Goal: Task Accomplishment & Management: Manage account settings

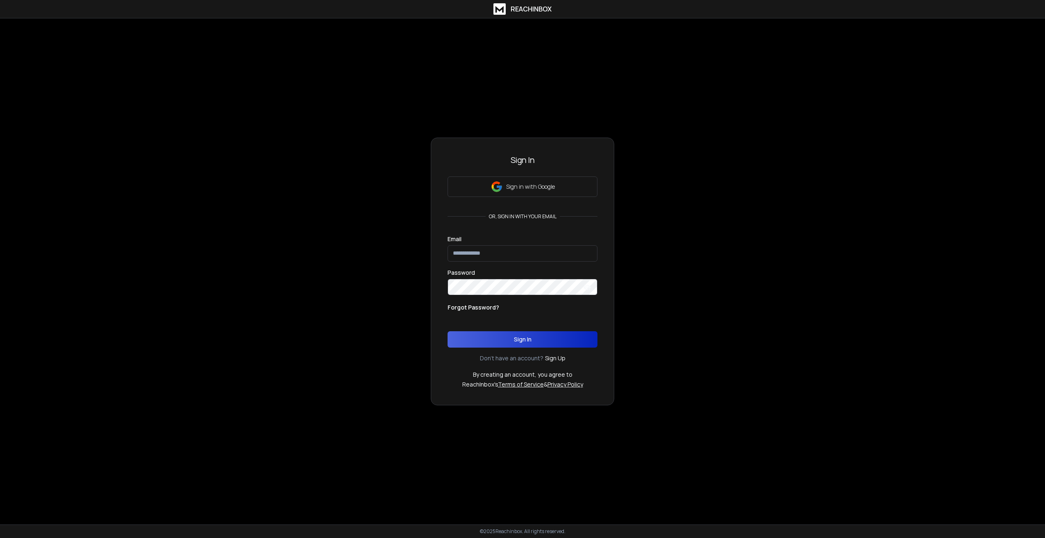
type input "**********"
click at [589, 287] on icon at bounding box center [587, 287] width 7 height 7
click at [526, 340] on button "Sign In" at bounding box center [523, 339] width 150 height 16
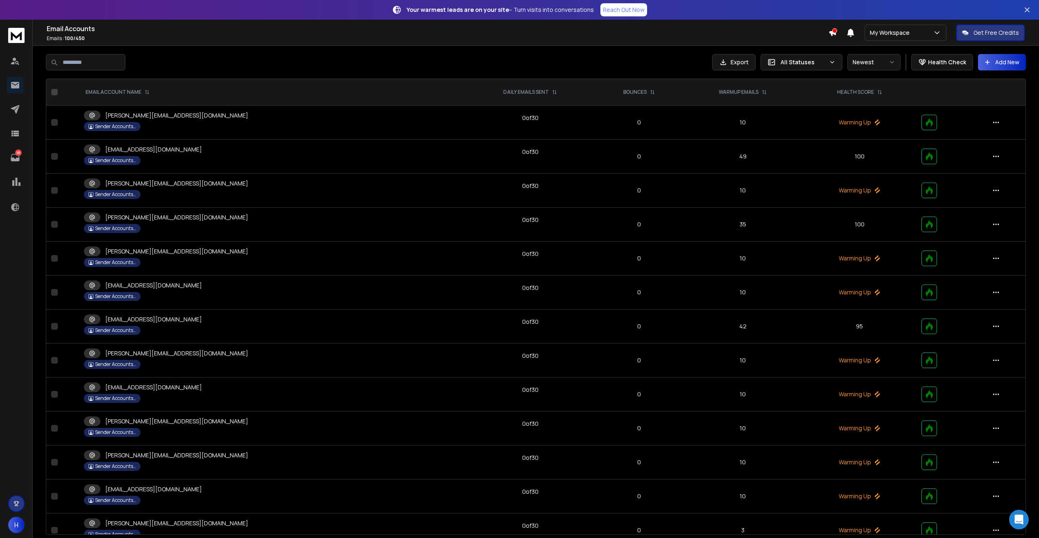
click at [1029, 8] on icon at bounding box center [1027, 9] width 5 height 5
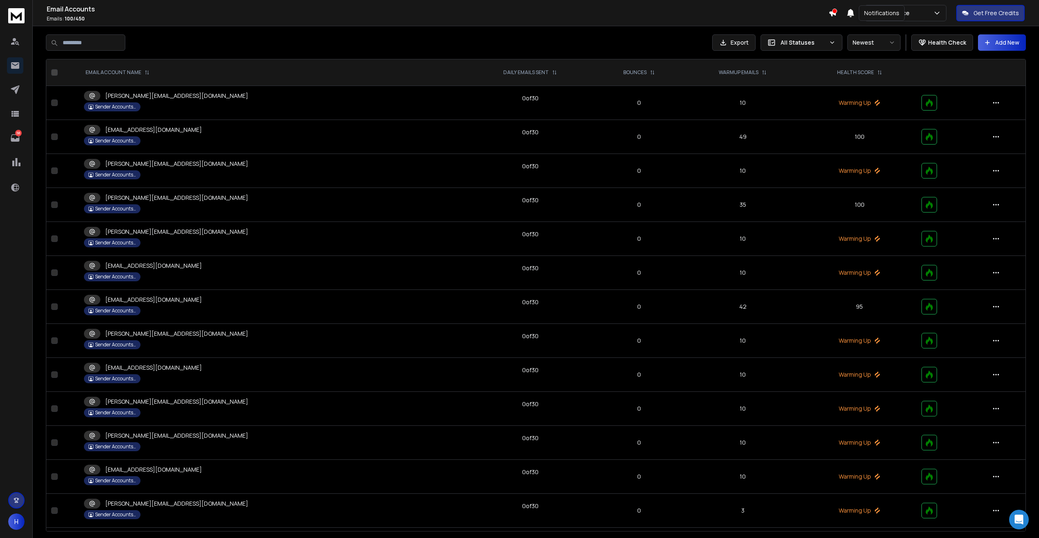
click at [854, 15] on icon at bounding box center [850, 13] width 7 height 8
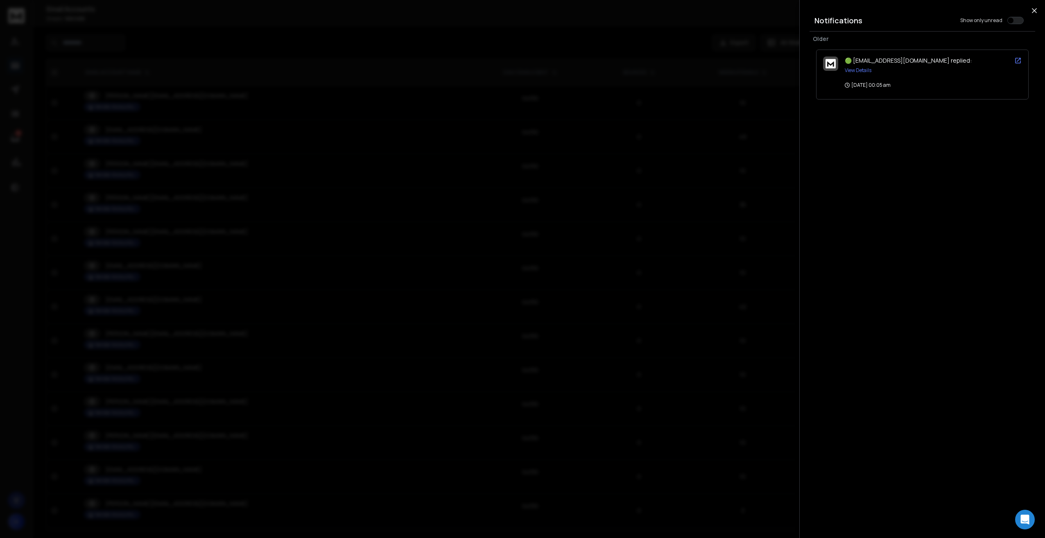
click at [1033, 9] on icon "button" at bounding box center [1034, 11] width 4 height 4
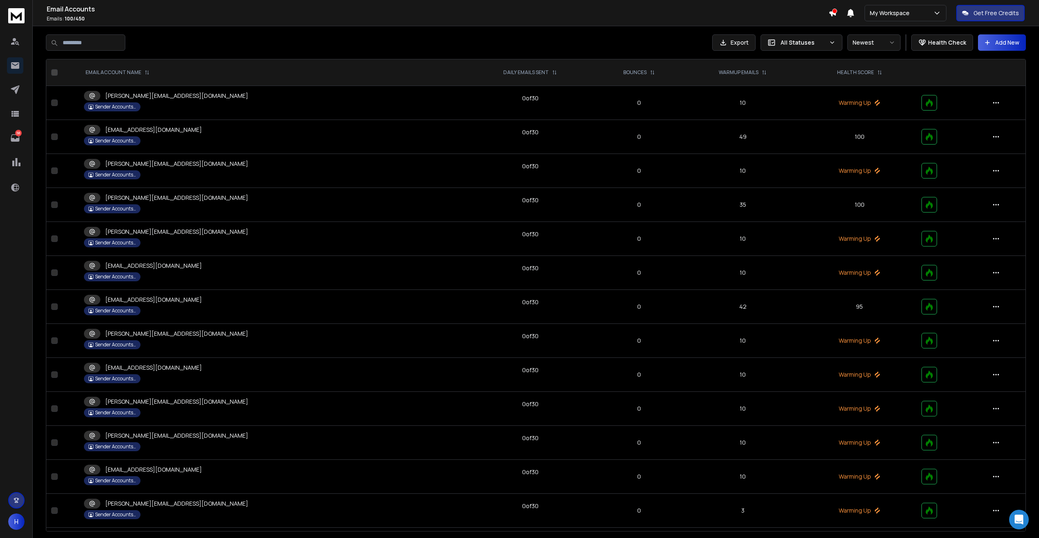
click at [1036, 11] on div "Email Accounts Emails : 100 / 450 My Workspace Get Free Credits" at bounding box center [519, 13] width 1039 height 26
click at [837, 10] on div at bounding box center [834, 11] width 5 height 5
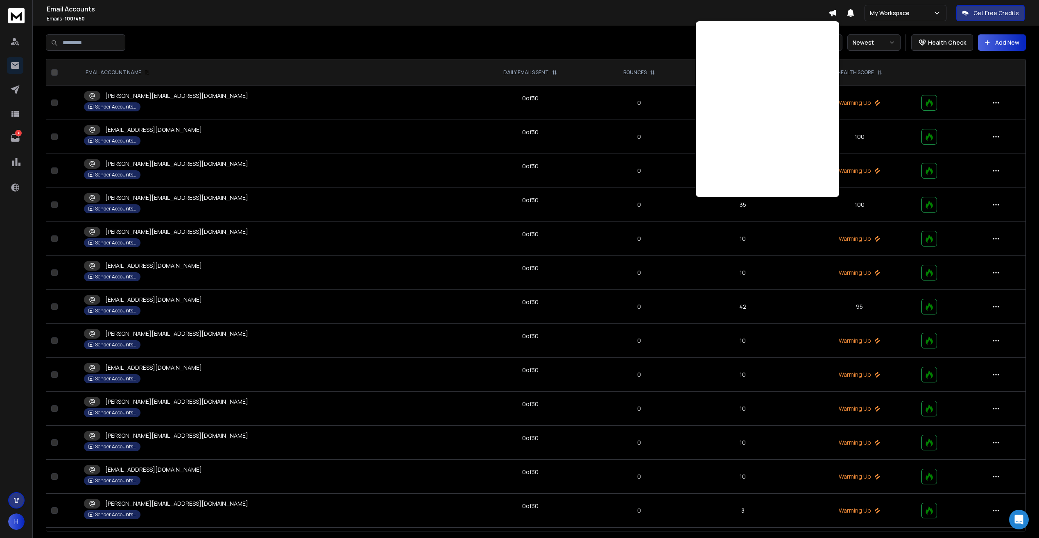
click at [628, 5] on h1 "Email Accounts" at bounding box center [438, 9] width 782 height 10
